Goal: Check status

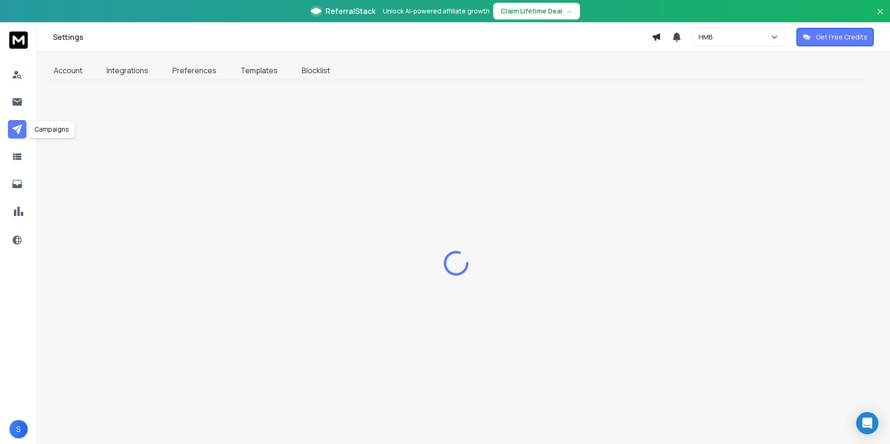
click at [15, 126] on icon at bounding box center [17, 129] width 11 height 11
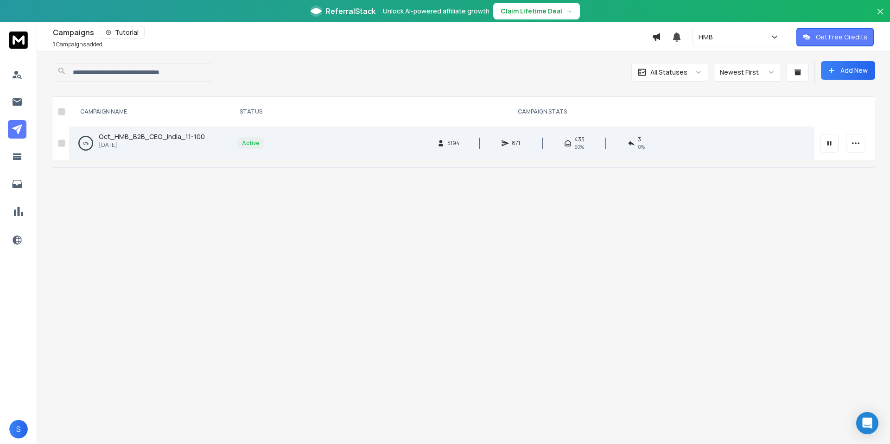
click at [210, 141] on div "0 % Oct_HMB_B2B_CEO_India_11-100 [DATE]" at bounding box center [150, 143] width 144 height 22
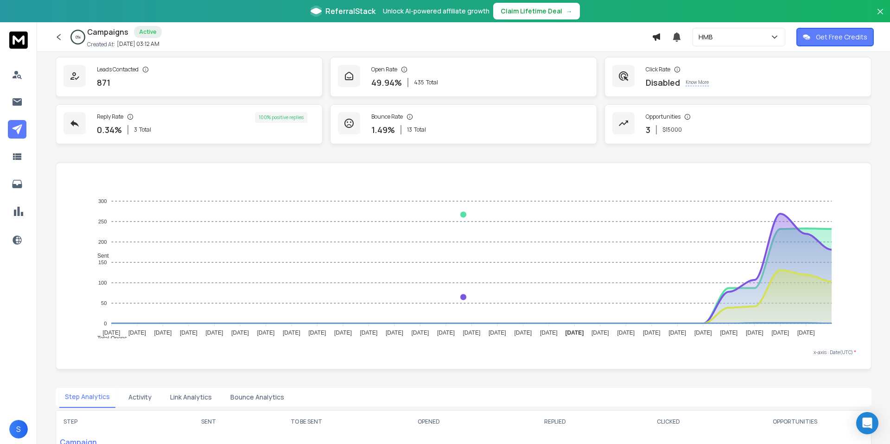
scroll to position [95, 0]
click at [414, 128] on span "Total" at bounding box center [420, 127] width 12 height 7
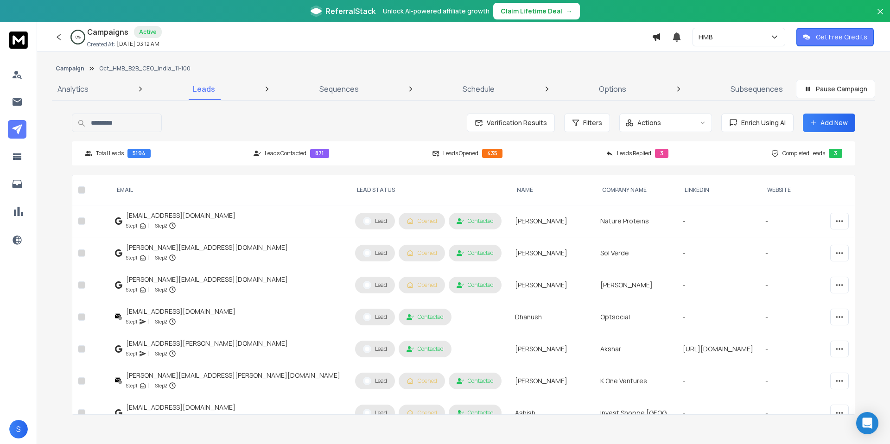
click at [78, 69] on button "Campaign" at bounding box center [70, 68] width 29 height 7
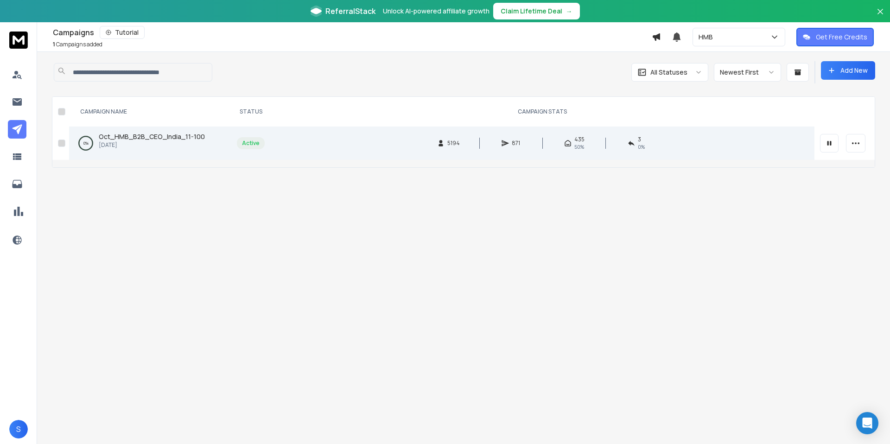
click at [144, 137] on span "Oct_HMB_B2B_CEO_India_11-100" at bounding box center [152, 136] width 106 height 9
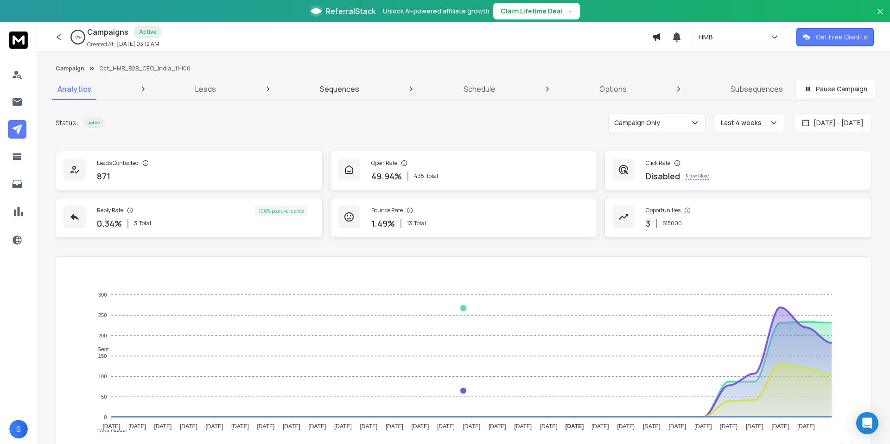
click at [355, 94] on p "Sequences" at bounding box center [339, 88] width 39 height 11
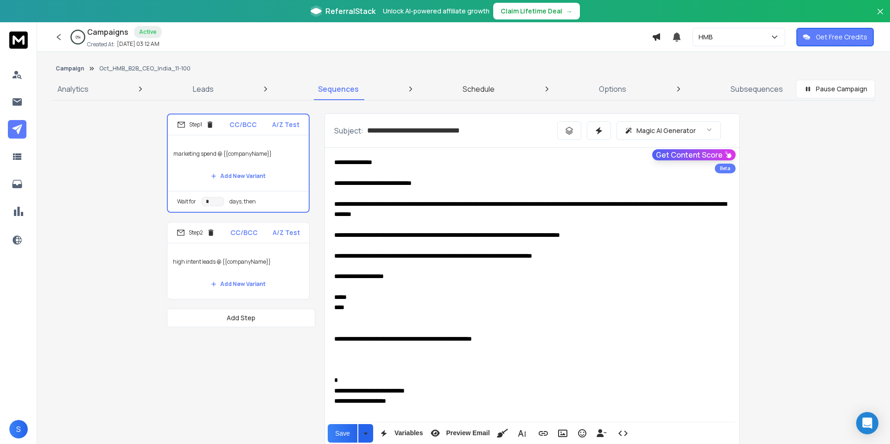
click at [477, 92] on p "Schedule" at bounding box center [478, 88] width 32 height 11
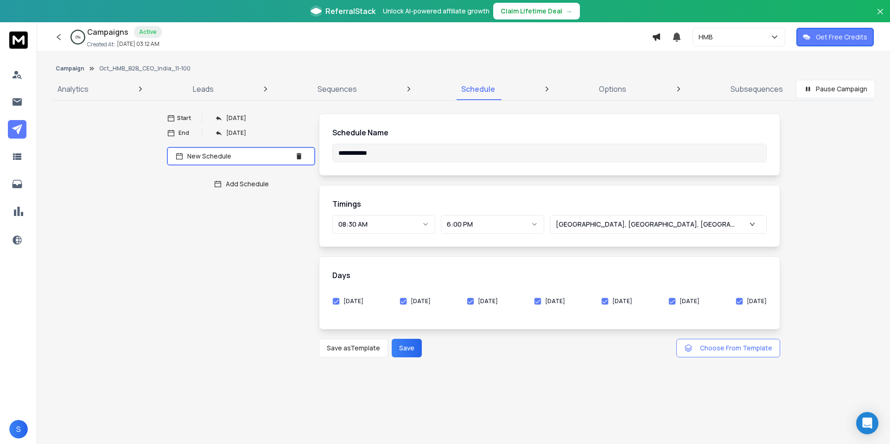
click at [73, 66] on button "Campaign" at bounding box center [70, 68] width 29 height 7
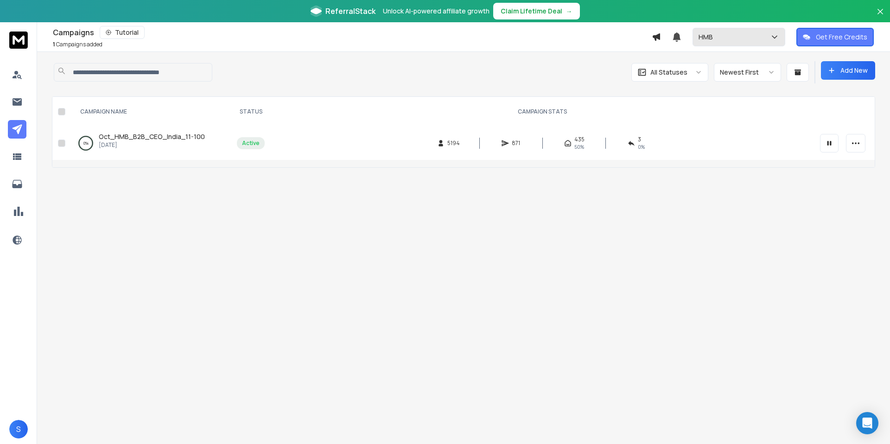
click at [730, 40] on div "HMB" at bounding box center [738, 36] width 81 height 9
click at [729, 40] on div "HMB" at bounding box center [738, 36] width 81 height 9
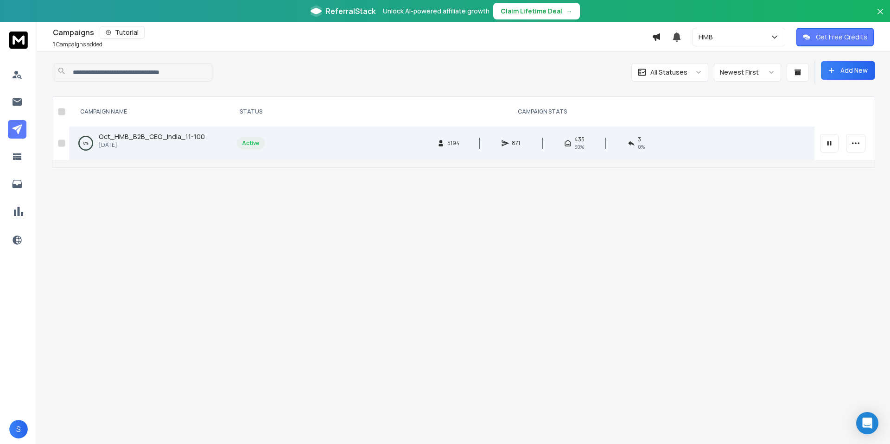
click at [393, 142] on div "5194 871 435 50 % 3 0 %" at bounding box center [542, 143] width 533 height 15
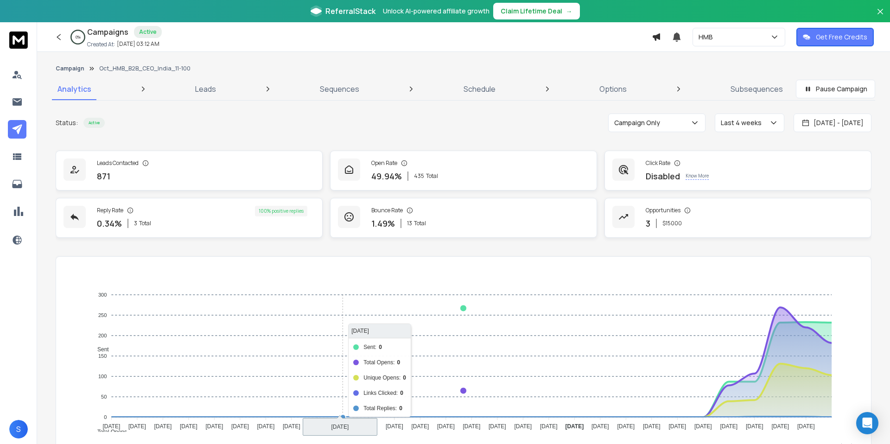
scroll to position [157, 0]
